Goal: Communication & Community: Answer question/provide support

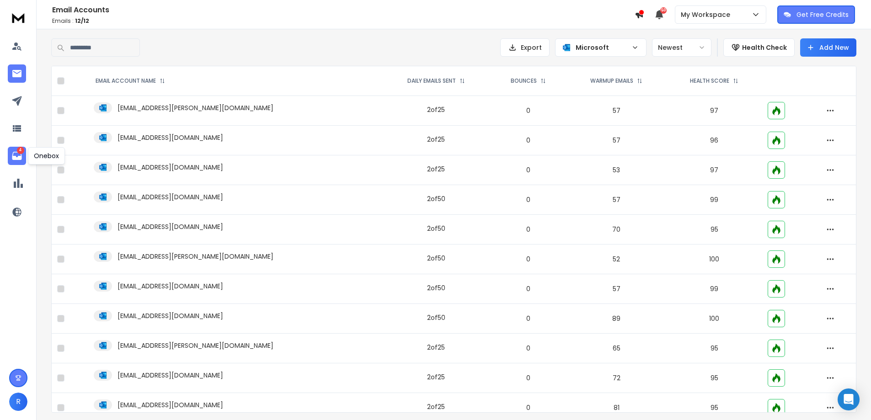
click at [23, 156] on link "4" at bounding box center [17, 156] width 18 height 18
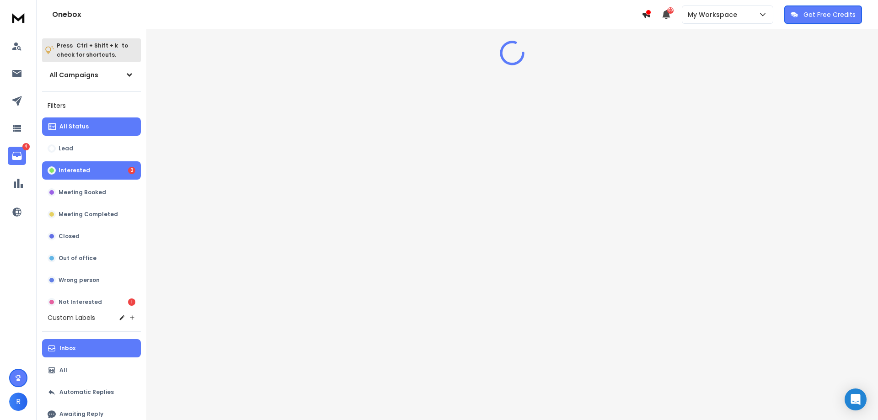
click at [94, 174] on button "Interested 3" at bounding box center [91, 170] width 99 height 18
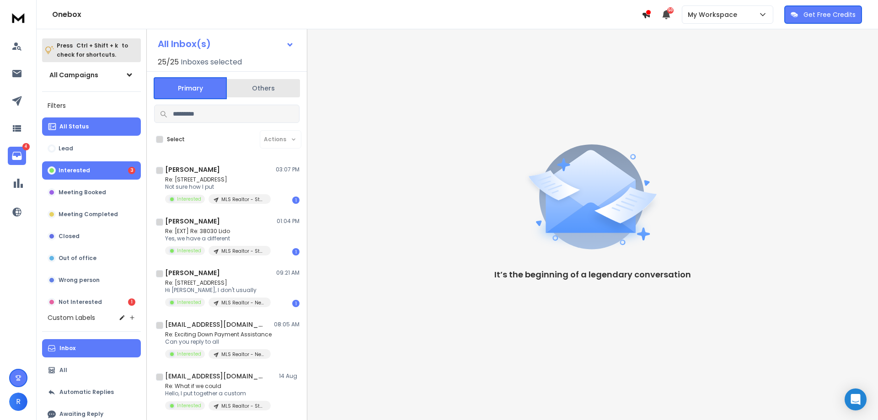
click at [78, 129] on p "All Status" at bounding box center [73, 126] width 29 height 7
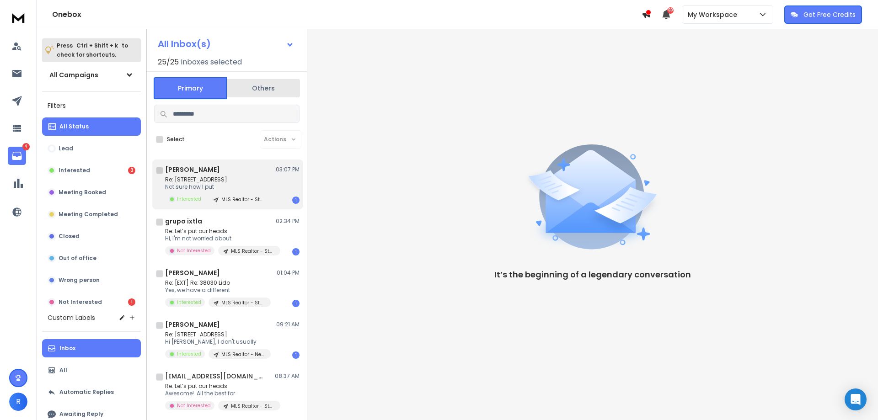
click at [186, 179] on p "Re: [STREET_ADDRESS]" at bounding box center [218, 179] width 106 height 7
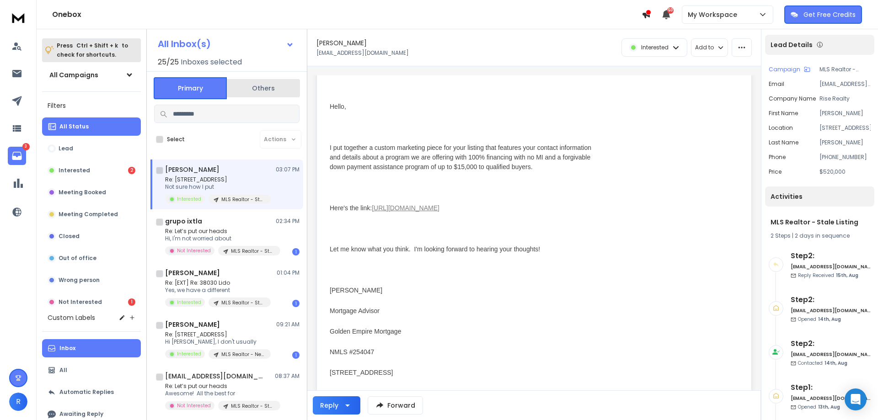
scroll to position [274, 0]
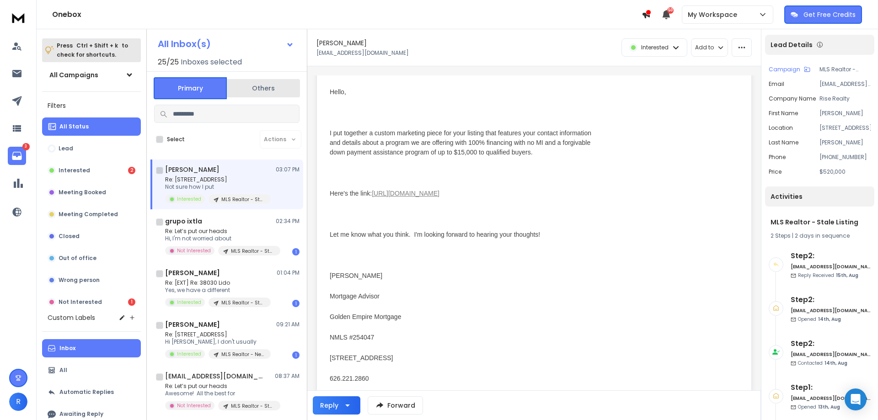
click at [431, 197] on link "[URL][DOMAIN_NAME]" at bounding box center [406, 193] width 68 height 7
click at [214, 180] on p "Re: [STREET_ADDRESS]" at bounding box center [218, 179] width 106 height 7
click at [211, 173] on div "[PERSON_NAME] 03:07 PM" at bounding box center [232, 169] width 134 height 9
click at [422, 197] on link "[URL][DOMAIN_NAME]" at bounding box center [406, 193] width 68 height 7
click at [240, 182] on p "Re: [STREET_ADDRESS]" at bounding box center [218, 179] width 106 height 7
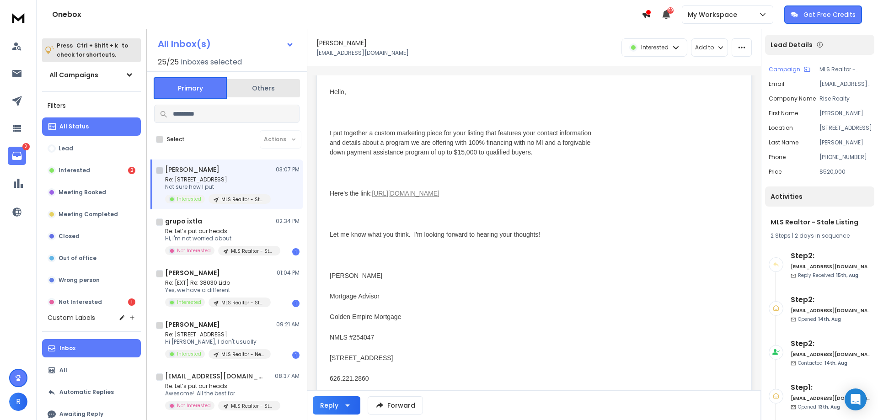
click at [439, 197] on link "[URL][DOMAIN_NAME]" at bounding box center [406, 193] width 68 height 7
click at [219, 177] on p "Re: [STREET_ADDRESS]" at bounding box center [218, 179] width 106 height 7
click at [349, 402] on icon "button" at bounding box center [347, 405] width 11 height 11
click at [347, 386] on p "Reply All" at bounding box center [340, 382] width 26 height 9
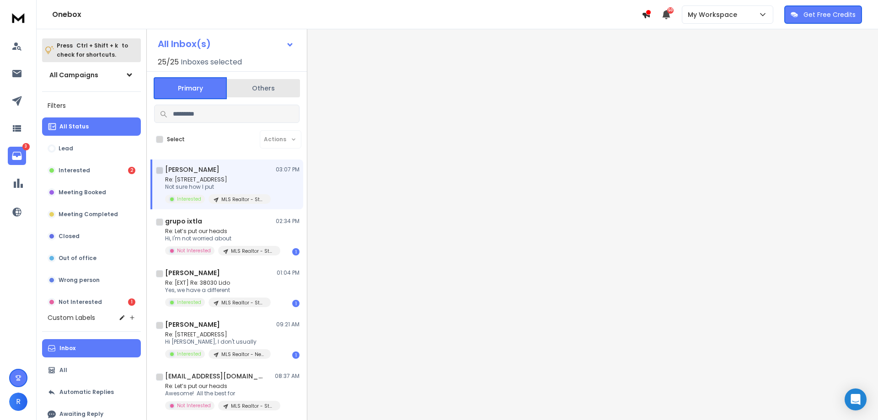
scroll to position [0, 0]
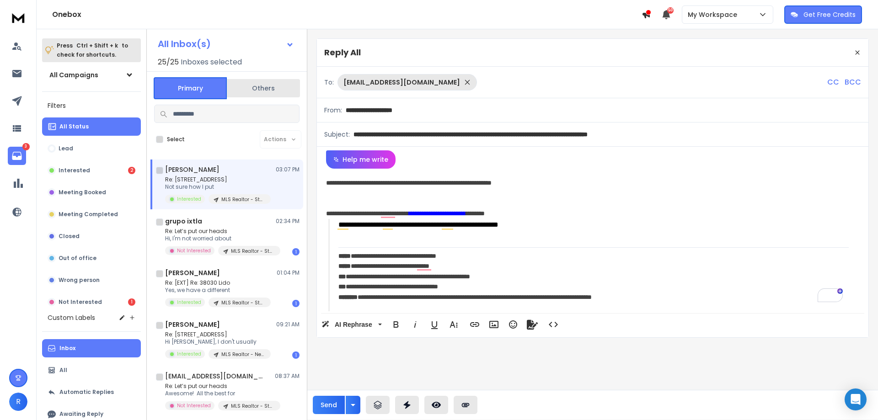
click at [424, 212] on div "**********" at bounding box center [592, 240] width 551 height 143
click at [827, 86] on p "CC" at bounding box center [833, 82] width 12 height 11
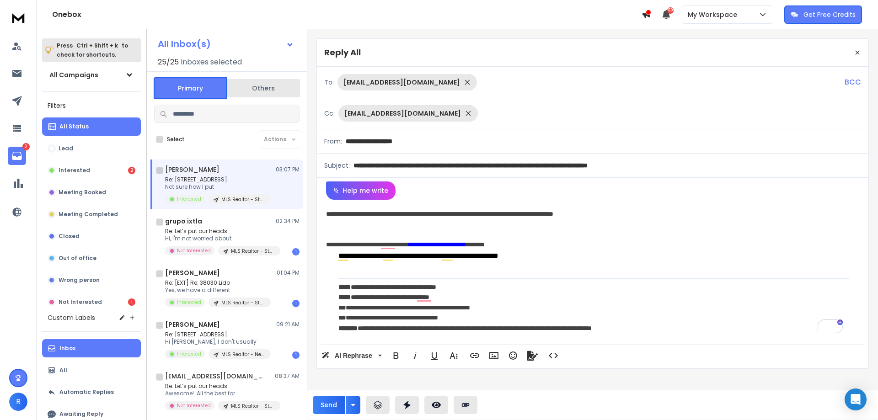
click at [332, 405] on button "Send" at bounding box center [329, 405] width 32 height 18
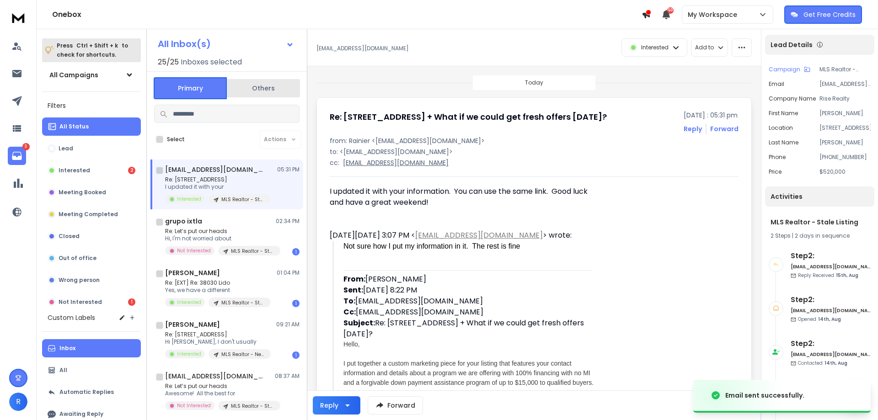
click at [189, 172] on h1 "[EMAIL_ADDRESS][DOMAIN_NAME]" at bounding box center [215, 169] width 101 height 9
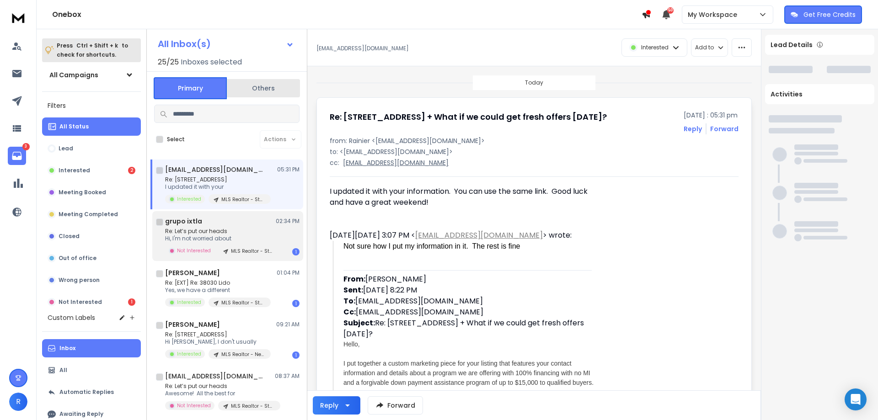
click at [192, 223] on h1 "grupo ixtla" at bounding box center [183, 221] width 37 height 9
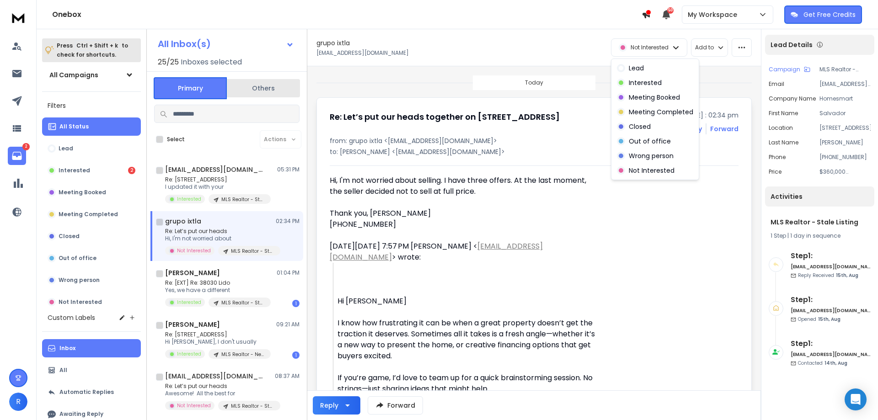
click at [653, 48] on p "Not Interested" at bounding box center [650, 47] width 38 height 7
click at [638, 68] on p "Lead" at bounding box center [636, 68] width 15 height 9
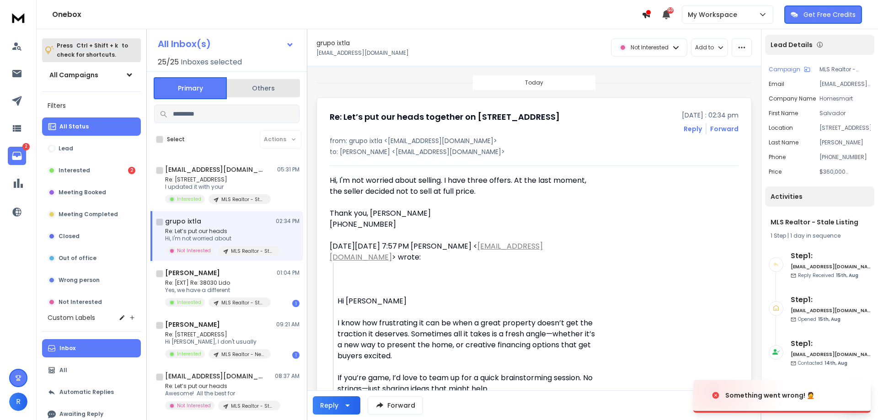
click at [347, 407] on icon "button" at bounding box center [347, 405] width 11 height 11
click at [347, 385] on p "Reply All" at bounding box center [340, 382] width 26 height 9
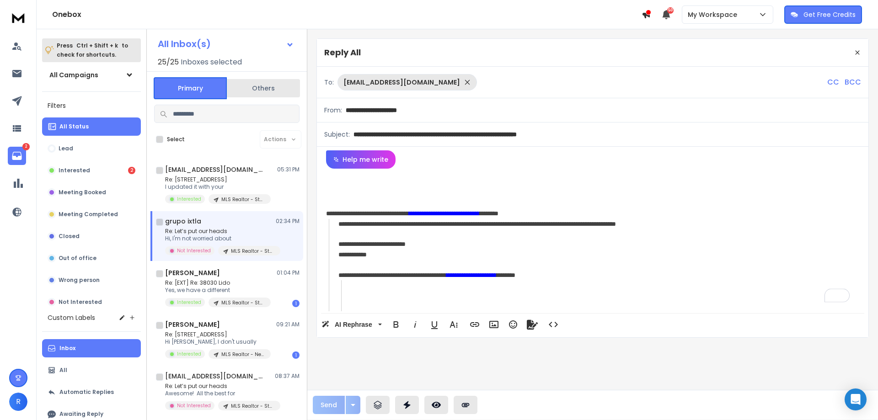
click at [833, 80] on p "CC" at bounding box center [833, 82] width 12 height 11
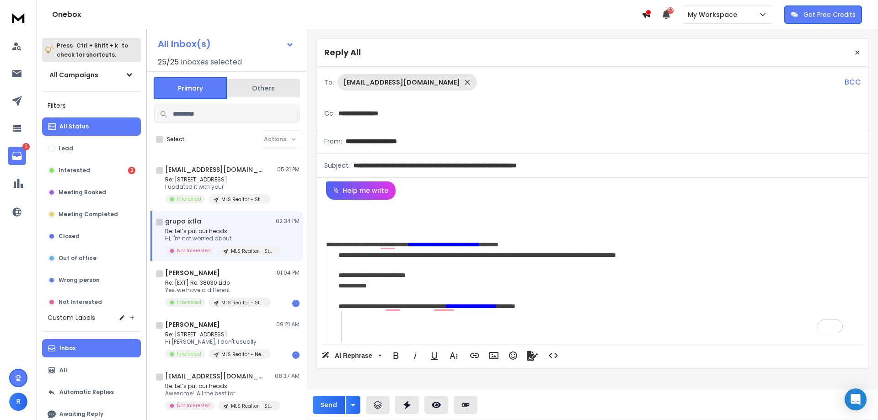
type input "**********"
click at [342, 218] on div "**********" at bounding box center [592, 271] width 551 height 143
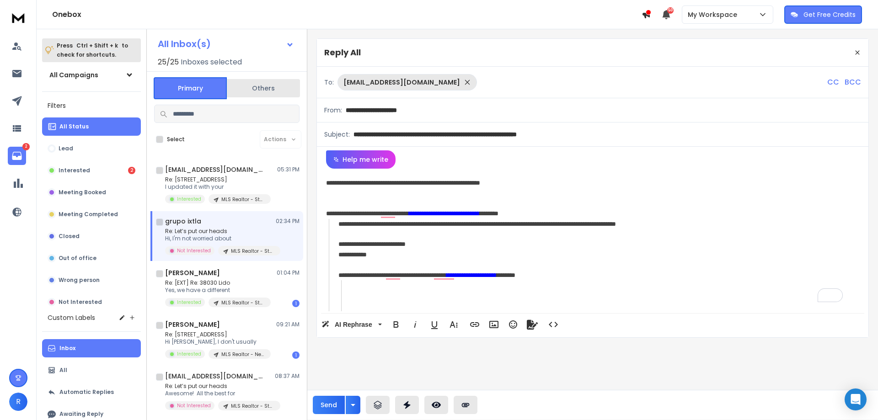
click at [530, 182] on div "**********" at bounding box center [584, 183] width 517 height 10
click at [330, 406] on button "Send" at bounding box center [329, 405] width 32 height 18
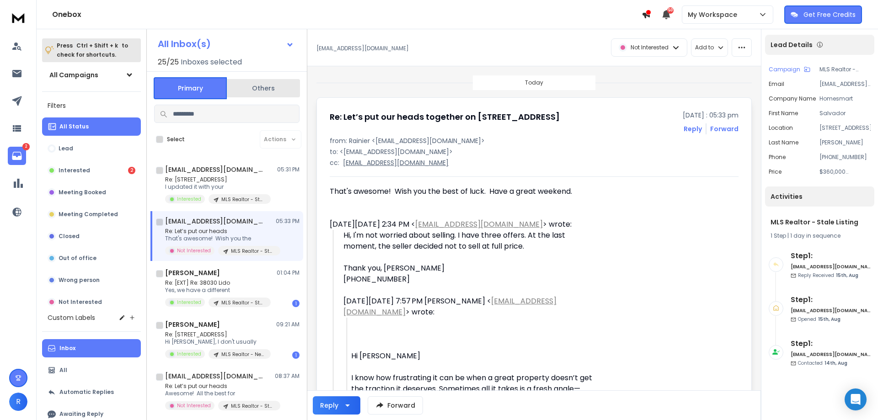
click at [653, 48] on p "Not Interested" at bounding box center [650, 47] width 38 height 7
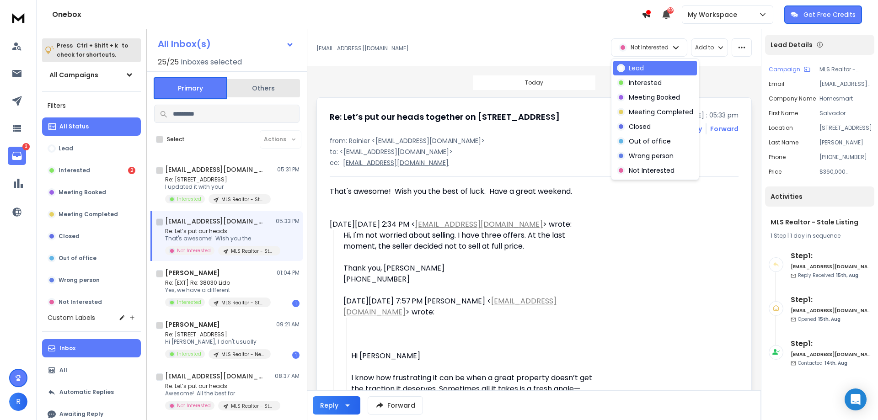
click at [646, 66] on div "Lead" at bounding box center [655, 68] width 84 height 15
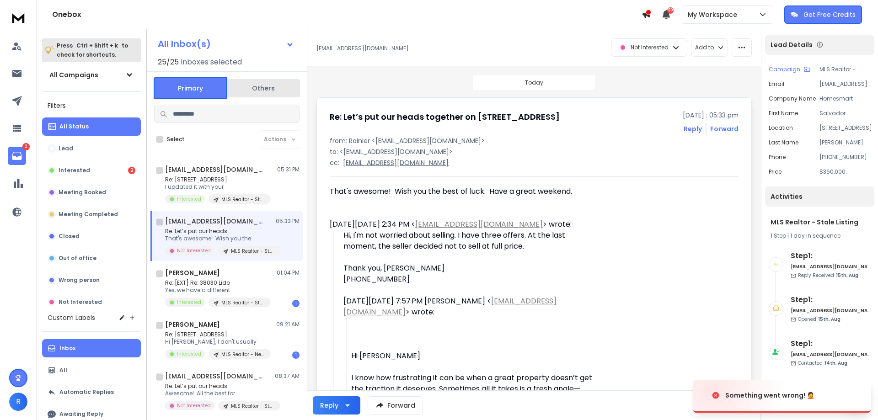
click at [241, 233] on p "Re: Let’s put our heads" at bounding box center [220, 231] width 110 height 7
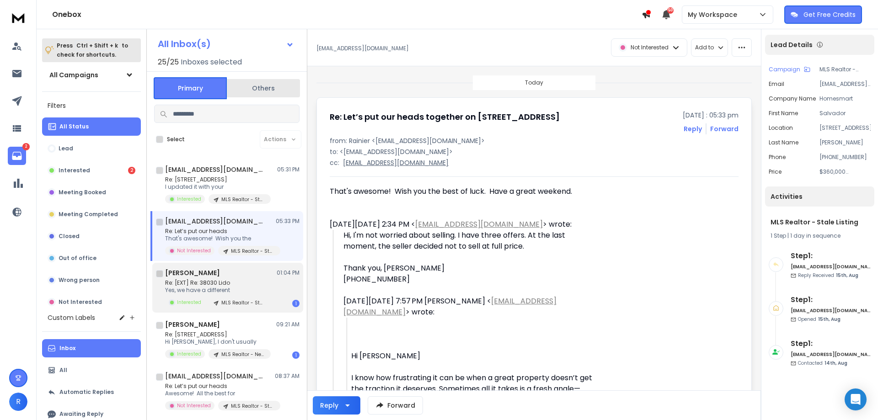
click at [228, 279] on p "Re: [EXT] Re: 38030 Lido" at bounding box center [218, 282] width 106 height 7
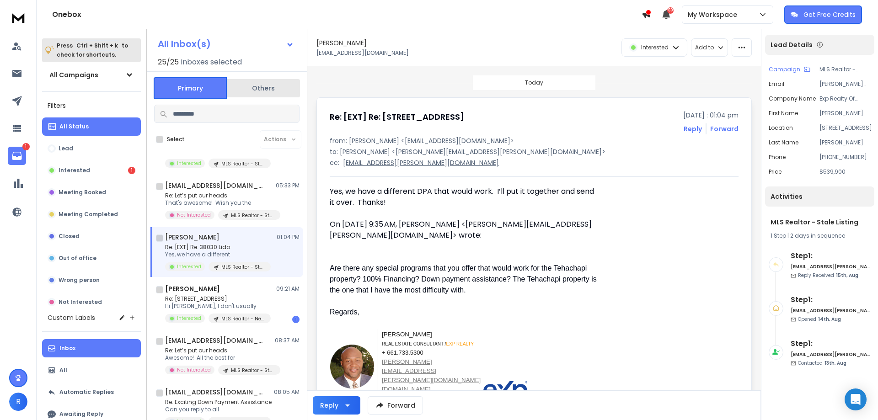
scroll to position [46, 0]
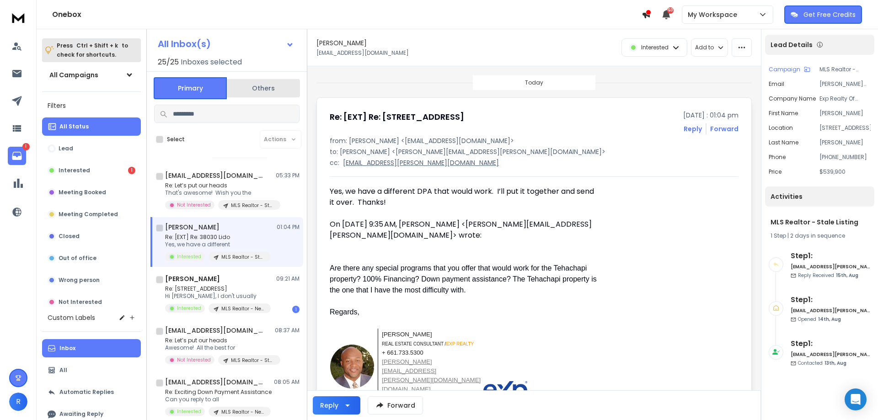
click at [231, 240] on p "Re: [EXT] Re: 38030 Lido" at bounding box center [218, 237] width 106 height 7
click at [246, 287] on p "Re: [STREET_ADDRESS]" at bounding box center [218, 288] width 106 height 7
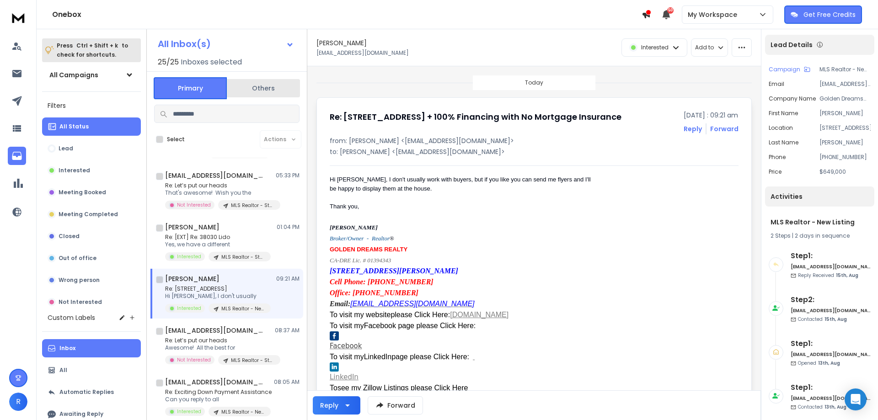
click at [251, 284] on div "[PERSON_NAME] 09:21 AM Re: [STREET_ADDRESS], I don't usually Interested MLS Rea…" at bounding box center [232, 293] width 134 height 39
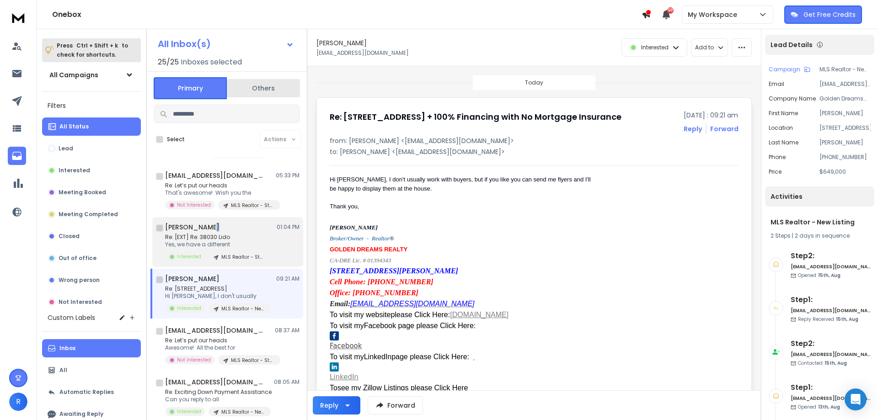
click at [208, 226] on h1 "[PERSON_NAME]" at bounding box center [192, 227] width 54 height 9
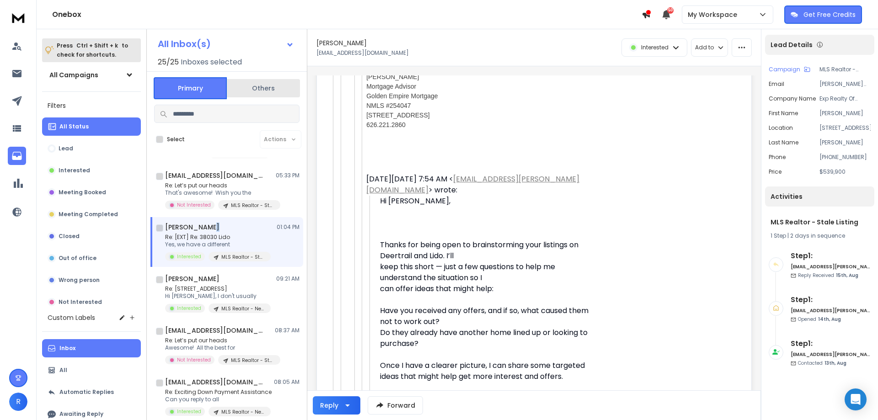
scroll to position [1646, 0]
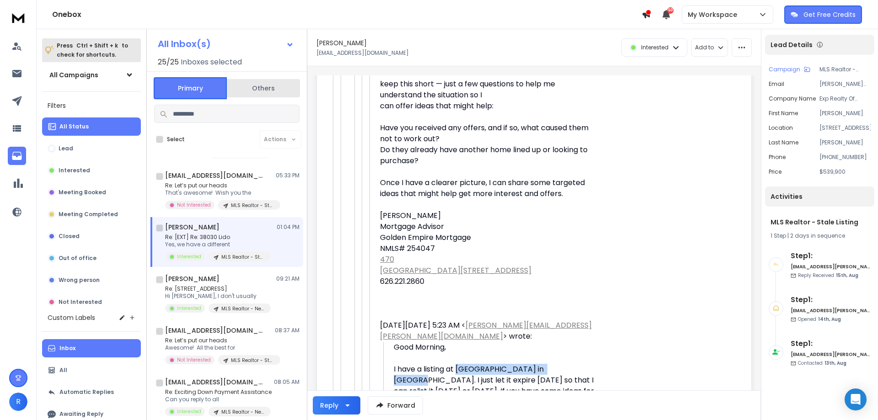
drag, startPoint x: 458, startPoint y: 291, endPoint x: 562, endPoint y: 291, distance: 104.7
click at [562, 364] on div "I have a listing at [GEOGRAPHIC_DATA] in [GEOGRAPHIC_DATA]. I just let it expir…" at bounding box center [495, 386] width 203 height 44
copy div "24500 Deertrail in [GEOGRAPHIC_DATA]"
